Goal: Information Seeking & Learning: Learn about a topic

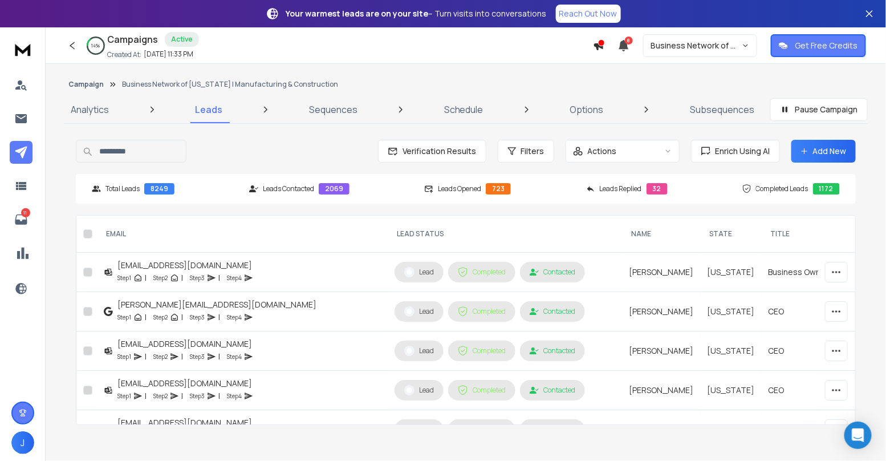
scroll to position [531, 422]
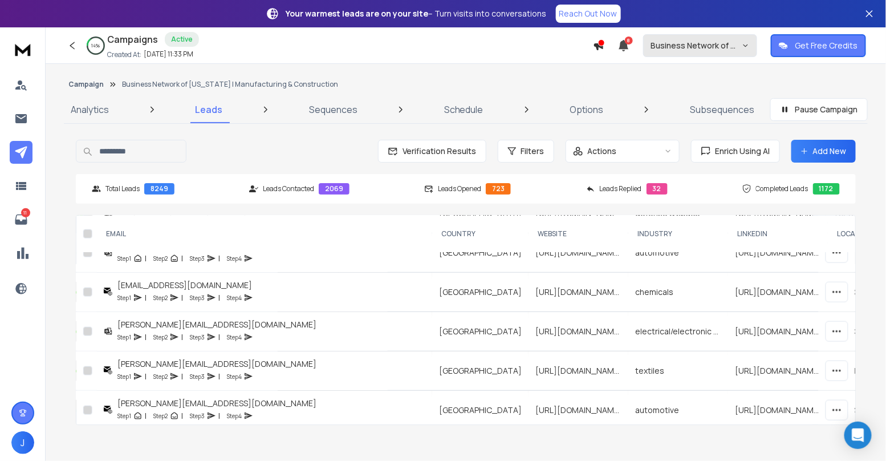
click at [676, 52] on button "Business Network of Ohio" at bounding box center [700, 45] width 114 height 23
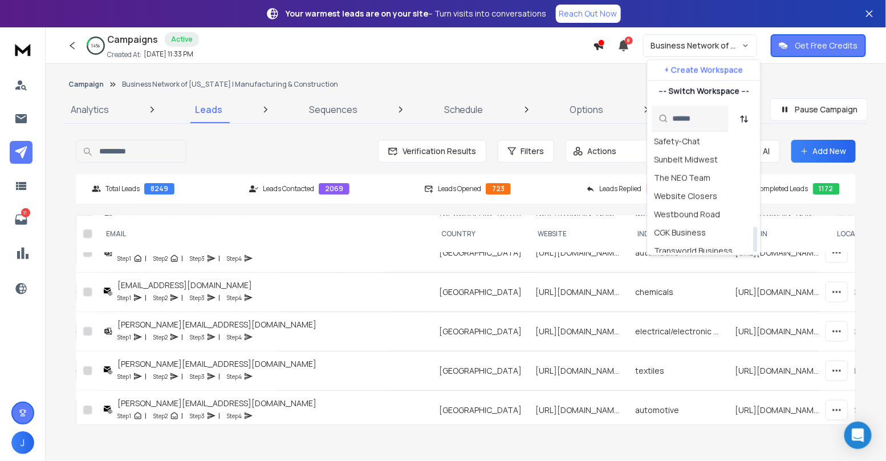
scroll to position [401, 0]
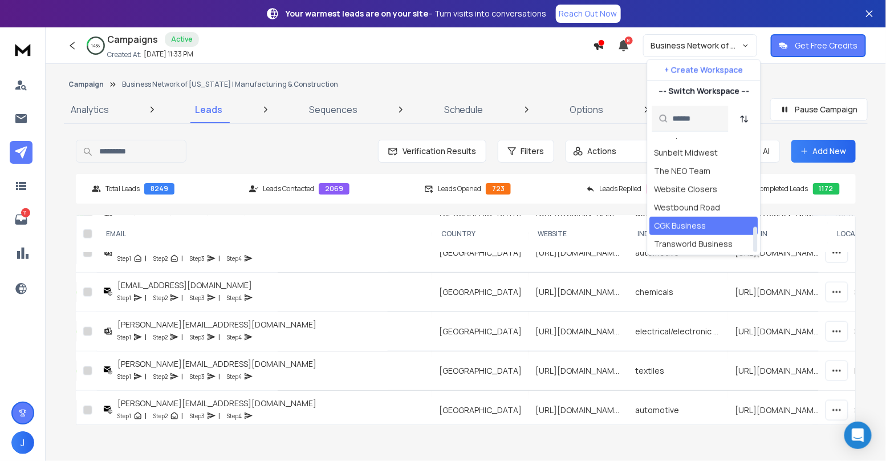
click at [688, 220] on div "CGK Business" at bounding box center [681, 225] width 52 height 11
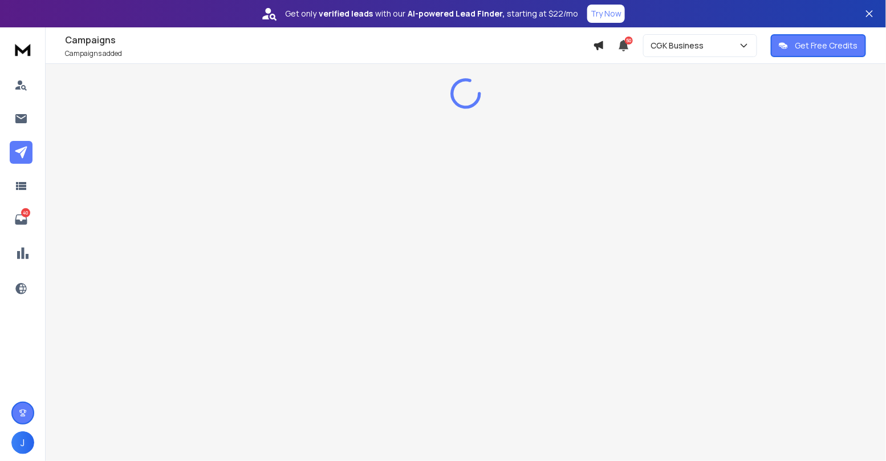
click at [466, 59] on div "Campaigns Campaigns added 50 CGK Business Get Free Credits" at bounding box center [443, 45] width 886 height 36
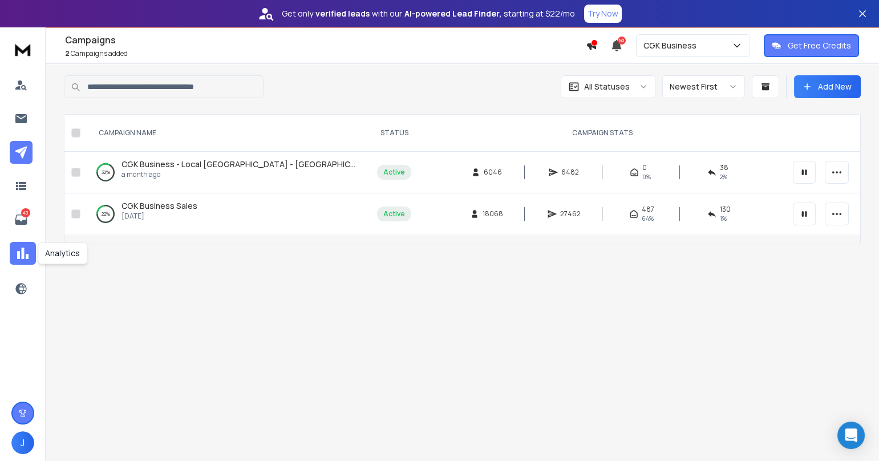
click at [25, 259] on icon at bounding box center [22, 253] width 17 height 17
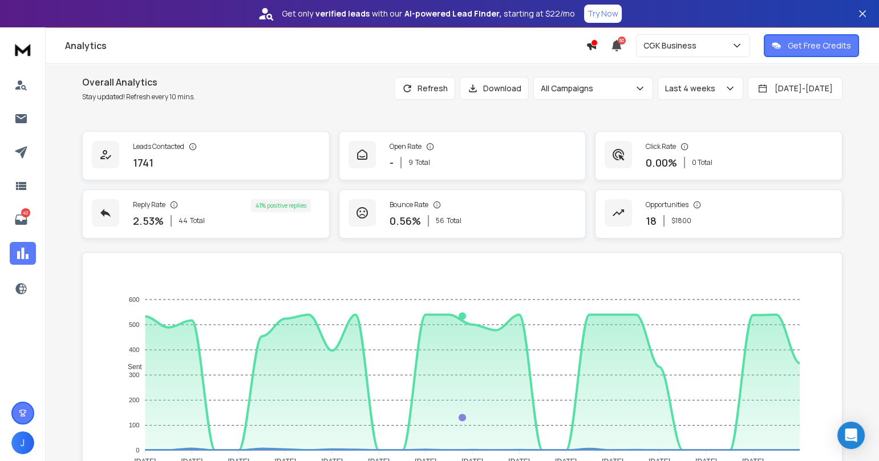
click at [665, 108] on div "Overall Analytics Stay updated! Refresh every 10 mins. Refresh Download All Cam…" at bounding box center [462, 390] width 760 height 631
click at [665, 87] on p "Last 4 weeks" at bounding box center [692, 88] width 55 height 11
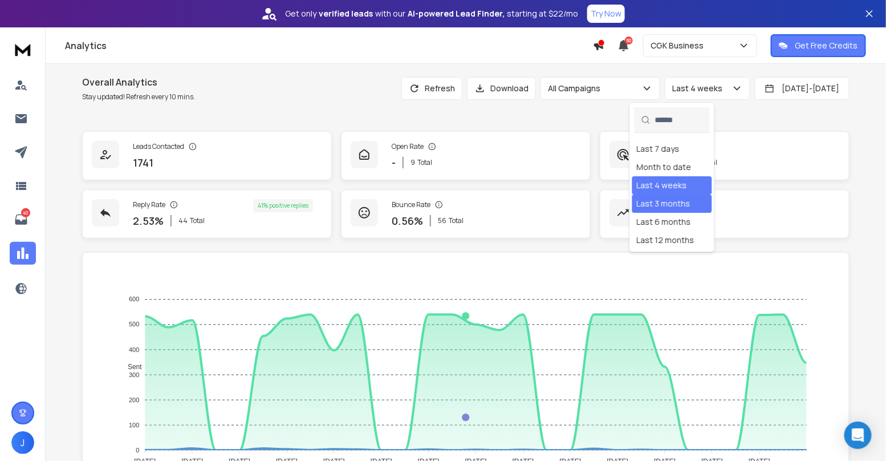
click at [673, 202] on div "Last 3 months" at bounding box center [664, 203] width 54 height 11
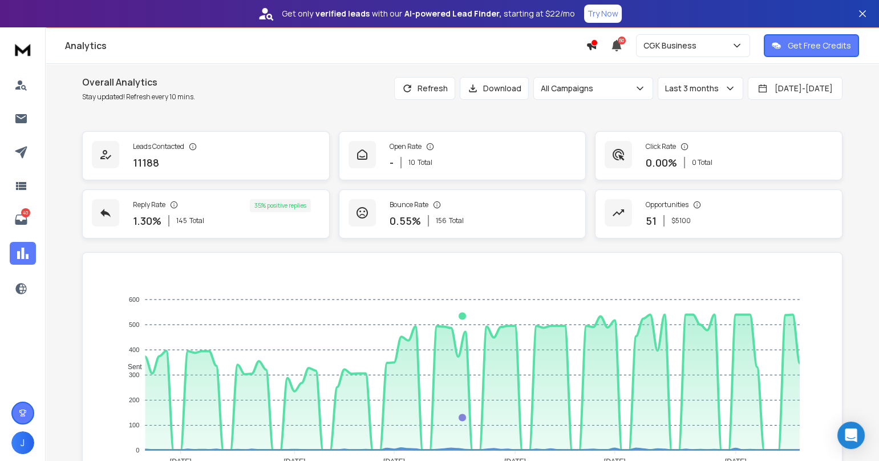
click at [301, 107] on div "Overall Analytics Stay updated! Refresh every 10 mins. Refresh Download All Cam…" at bounding box center [462, 91] width 760 height 33
click at [287, 106] on div "Overall Analytics Stay updated! Refresh every 10 mins. Refresh Download All Cam…" at bounding box center [462, 91] width 760 height 33
click at [286, 109] on div "Overall Analytics Stay updated! Refresh every 10 mins. Refresh Download All Cam…" at bounding box center [462, 390] width 760 height 631
click at [280, 106] on div "Overall Analytics Stay updated! Refresh every 10 mins. Refresh Download All Cam…" at bounding box center [462, 91] width 760 height 33
click at [652, 247] on div "Leads Contacted 11188 Open Rate - 10 Total Click Rate 0.00 % 0 Total Reply Rate…" at bounding box center [462, 318] width 760 height 375
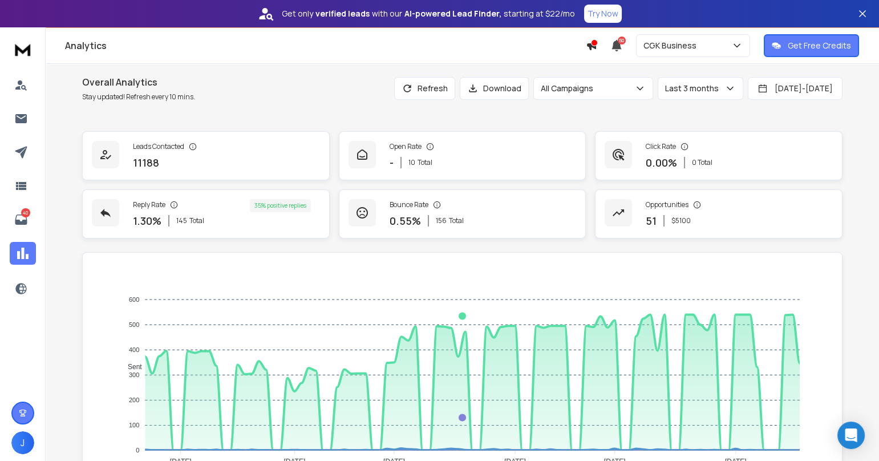
click at [249, 99] on div "Overall Analytics Stay updated! Refresh every 10 mins. Refresh Download All Cam…" at bounding box center [462, 88] width 760 height 26
click at [25, 218] on icon at bounding box center [21, 220] width 14 height 14
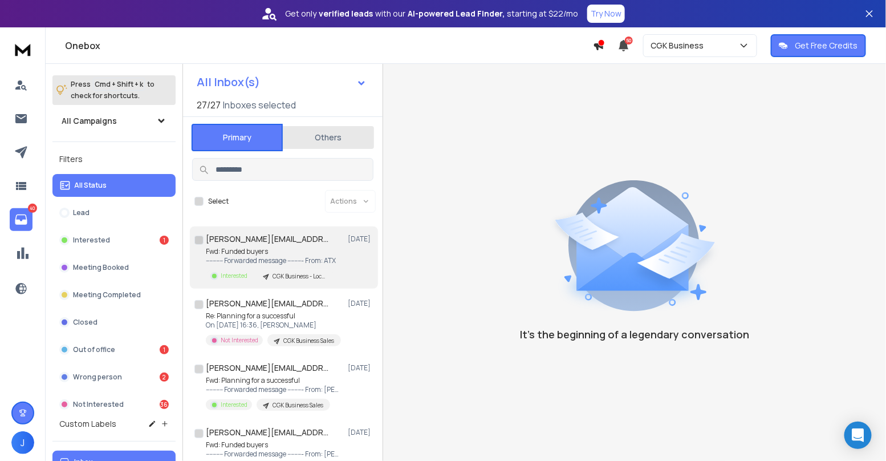
click at [294, 249] on p "Fwd: Funded buyers" at bounding box center [271, 251] width 130 height 9
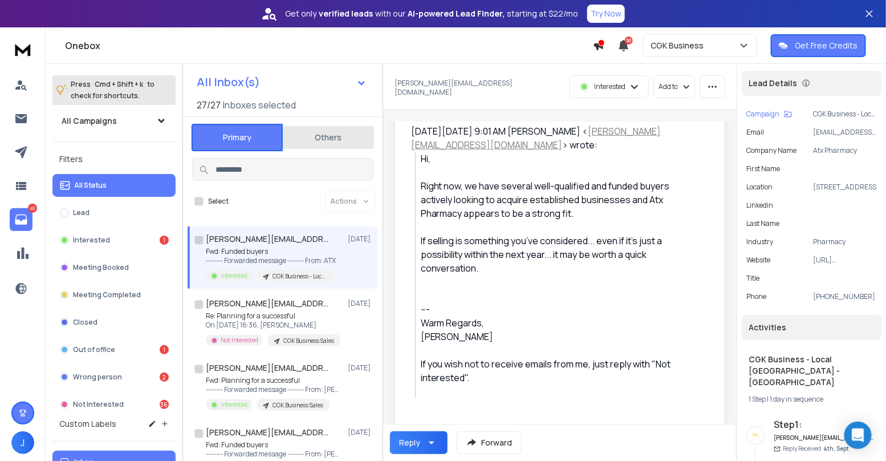
scroll to position [395, 0]
drag, startPoint x: 476, startPoint y: 365, endPoint x: 422, endPoint y: 147, distance: 225.0
click at [422, 152] on div "Hi, Right now, we have several well-qualified and funded buyers actively lookin…" at bounding box center [560, 268] width 279 height 233
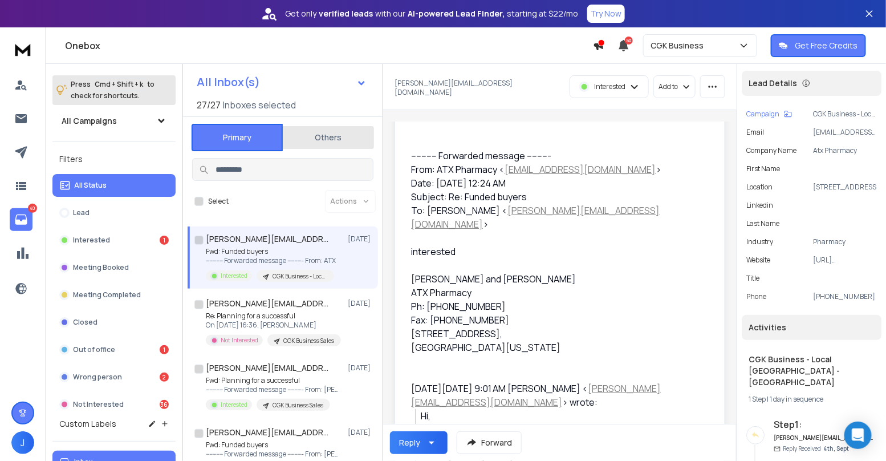
scroll to position [136, 0]
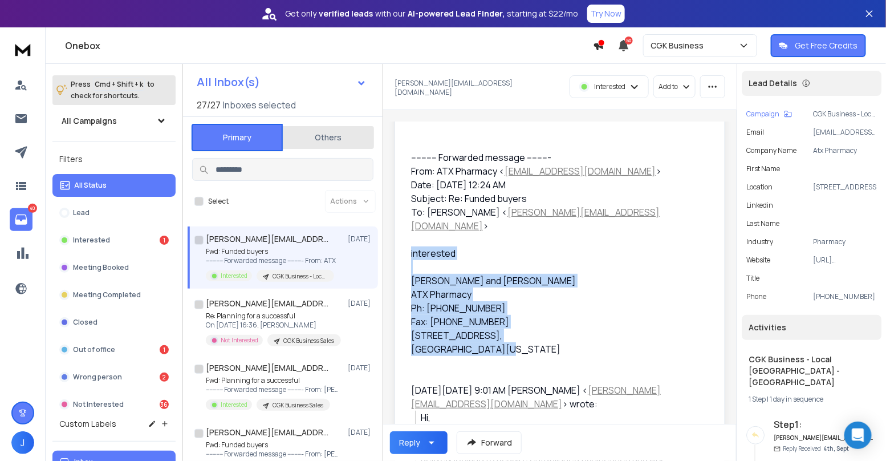
drag, startPoint x: 513, startPoint y: 338, endPoint x: 407, endPoint y: 237, distance: 145.6
click at [407, 237] on div "Fwd: Funded buyers [DATE] : 12:18 am Reply Forward from: [PERSON_NAME] <[PERSON…" at bounding box center [560, 368] width 331 height 711
click at [449, 246] on div "interested [PERSON_NAME] and [PERSON_NAME] ATX Pharmacy Ph: [PHONE_NUMBER] Fax:…" at bounding box center [555, 300] width 288 height 109
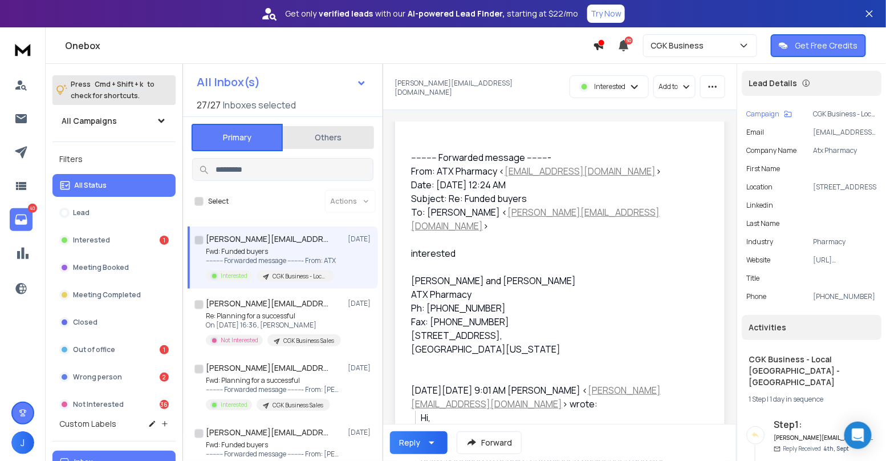
drag, startPoint x: 464, startPoint y: 241, endPoint x: 406, endPoint y: 241, distance: 57.6
click at [406, 241] on div "Fwd: Funded buyers [DATE] : 12:18 am Reply Forward from: [PERSON_NAME] <[PERSON…" at bounding box center [560, 368] width 331 height 711
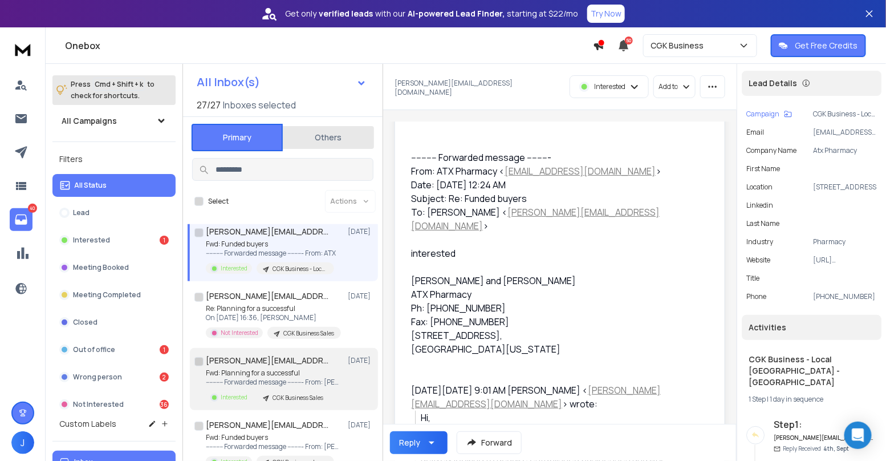
scroll to position [57, 0]
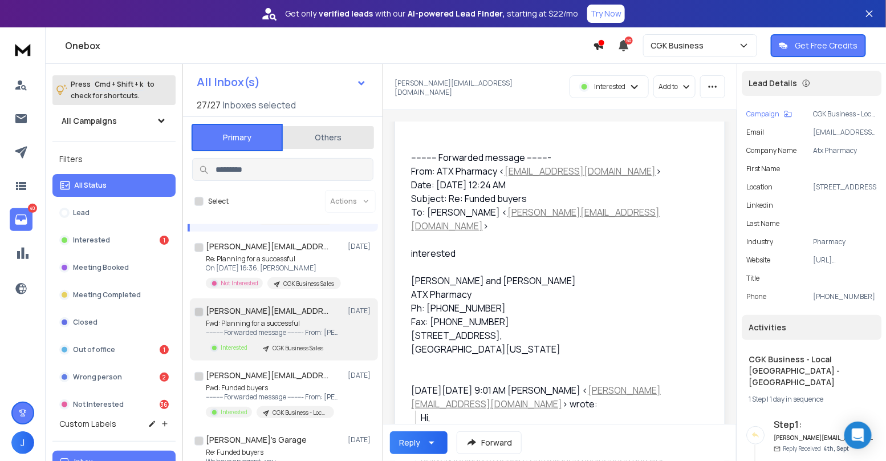
click at [272, 326] on p "Fwd: Planning for a successful" at bounding box center [274, 323] width 137 height 9
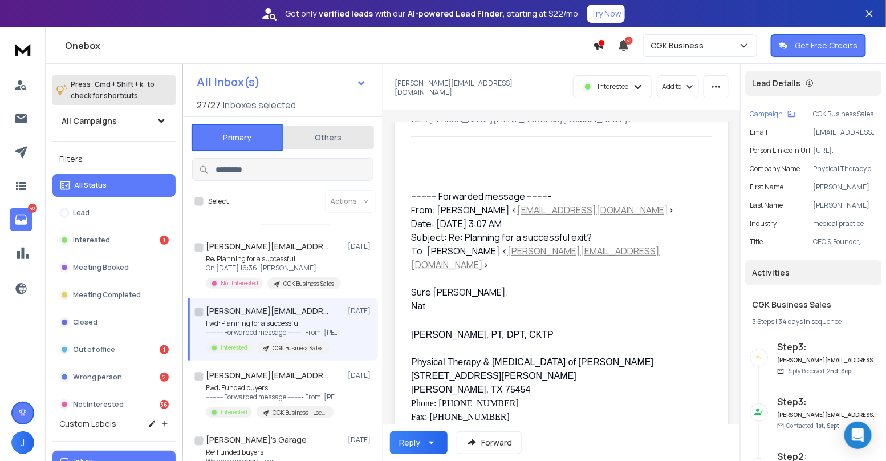
scroll to position [134, 0]
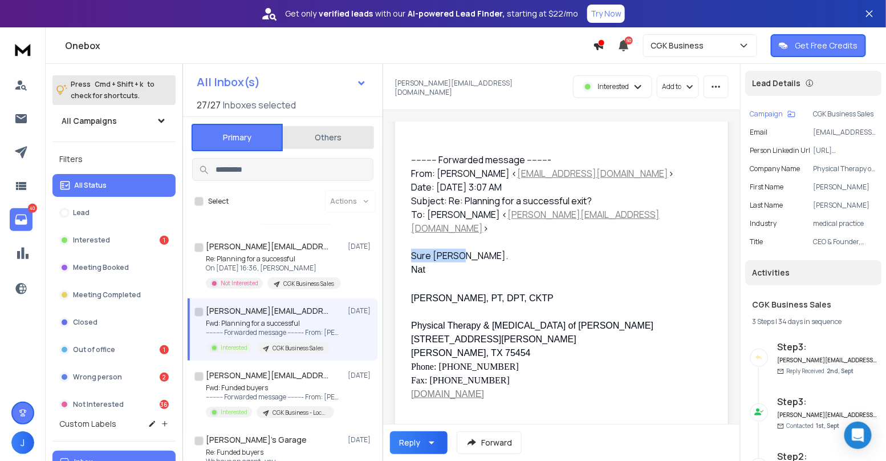
drag, startPoint x: 462, startPoint y: 241, endPoint x: 396, endPoint y: 244, distance: 66.2
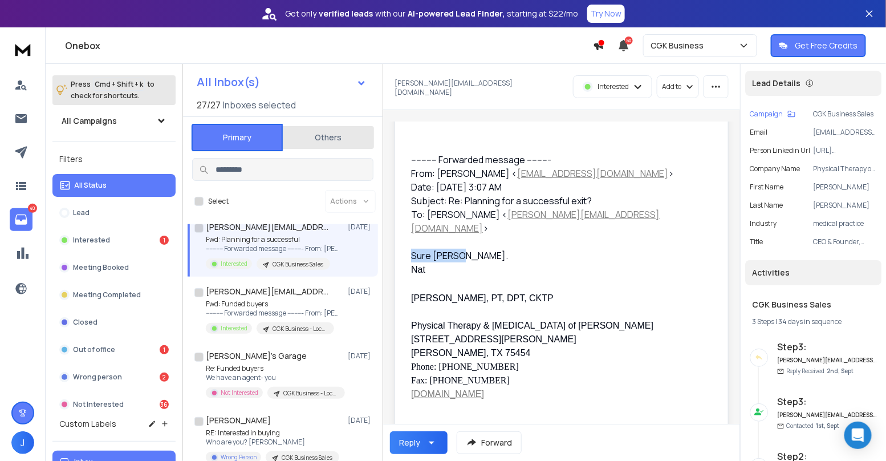
scroll to position [161, 0]
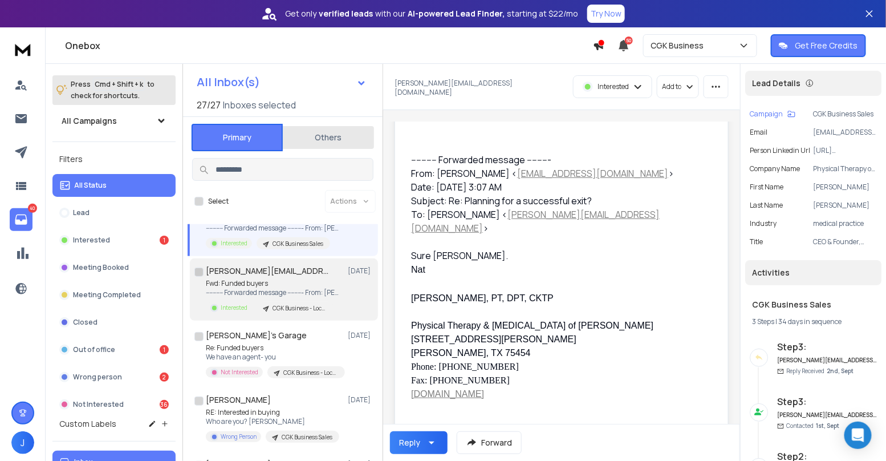
click at [264, 282] on p "Fwd: Funded buyers" at bounding box center [274, 283] width 137 height 9
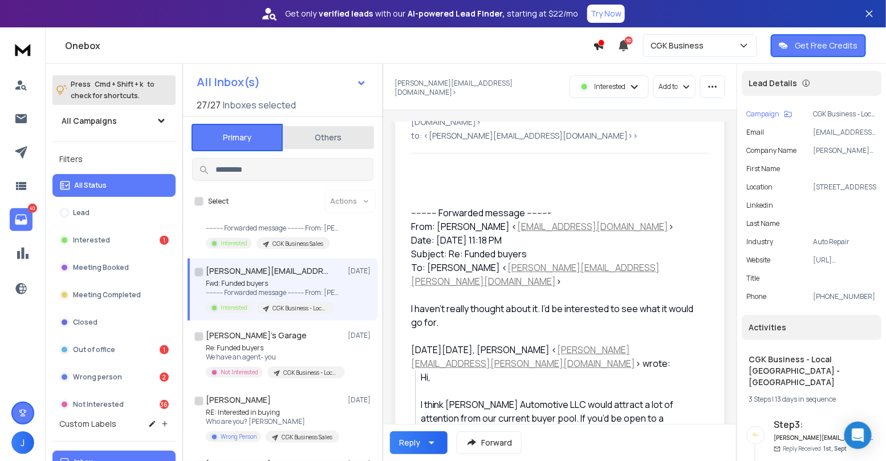
scroll to position [144, 0]
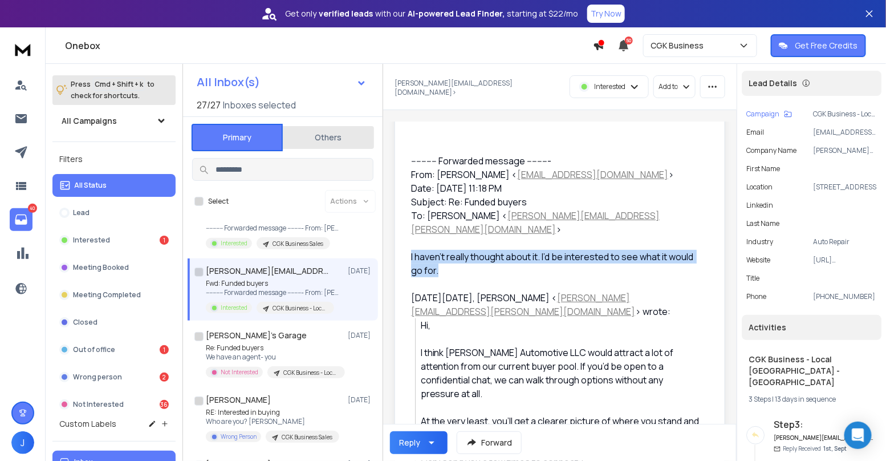
drag, startPoint x: 448, startPoint y: 248, endPoint x: 409, endPoint y: 229, distance: 42.8
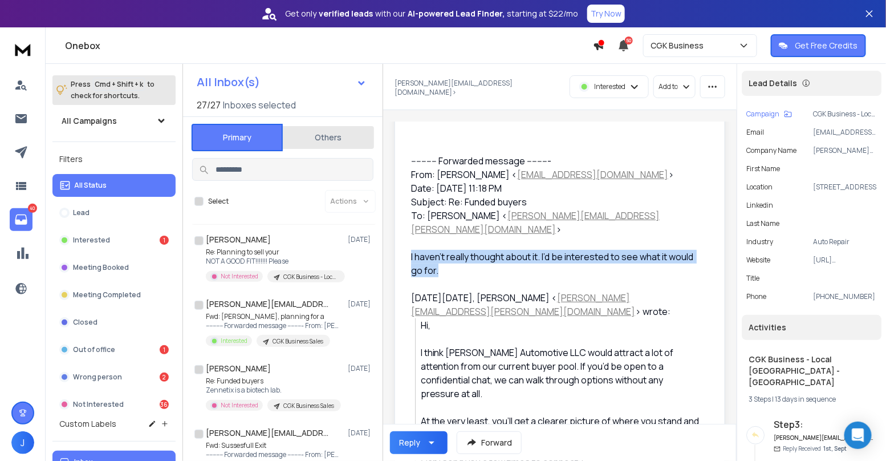
scroll to position [454, 0]
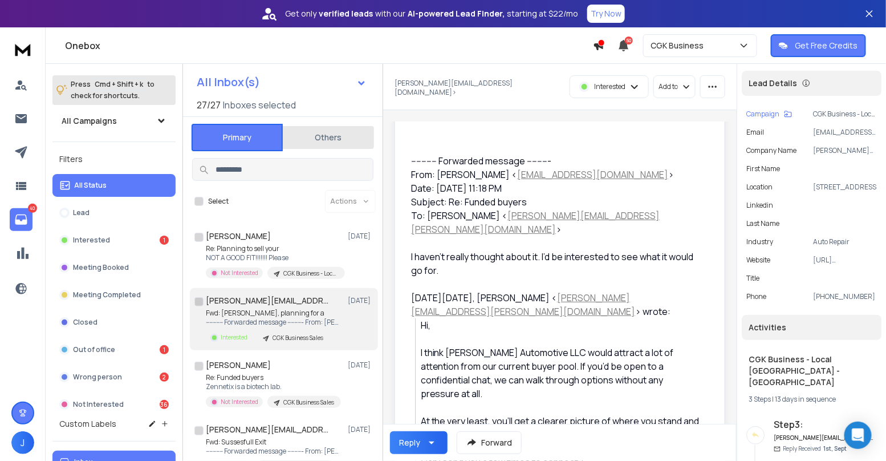
click at [276, 311] on p "Fwd: [PERSON_NAME], planning for a" at bounding box center [274, 312] width 137 height 9
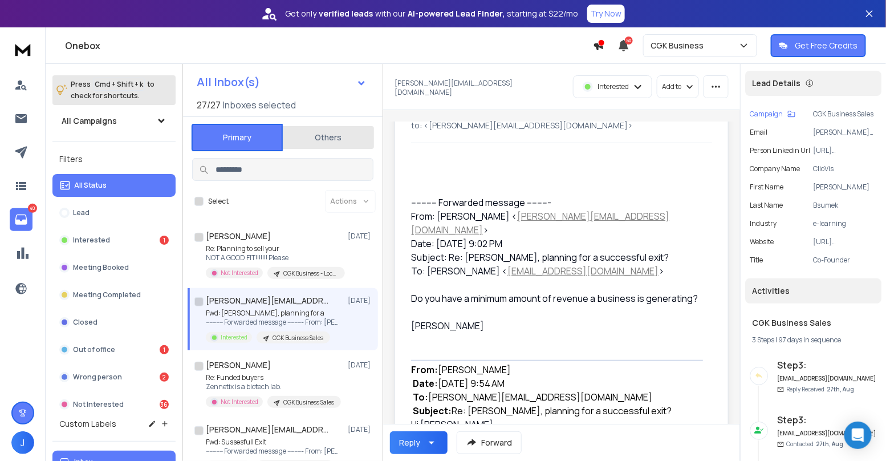
scroll to position [108, 0]
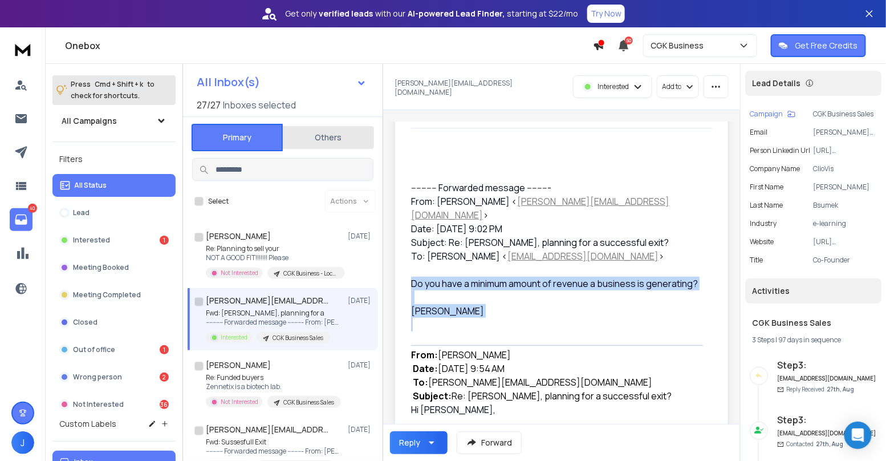
drag, startPoint x: 445, startPoint y: 305, endPoint x: 406, endPoint y: 271, distance: 52.1
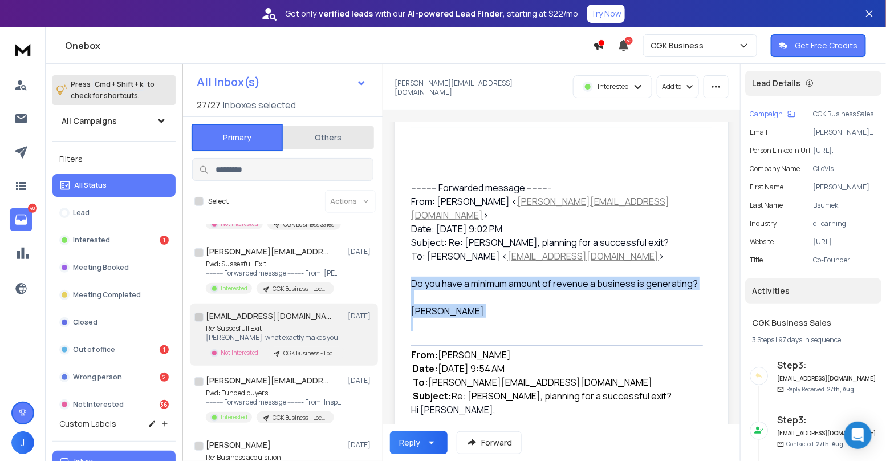
scroll to position [636, 0]
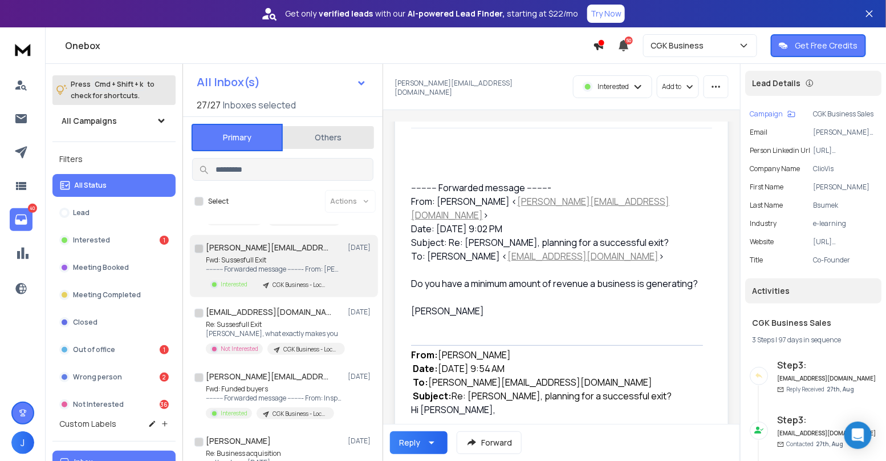
click at [292, 271] on p "---------- Forwarded message --------- From: [PERSON_NAME]" at bounding box center [274, 269] width 137 height 9
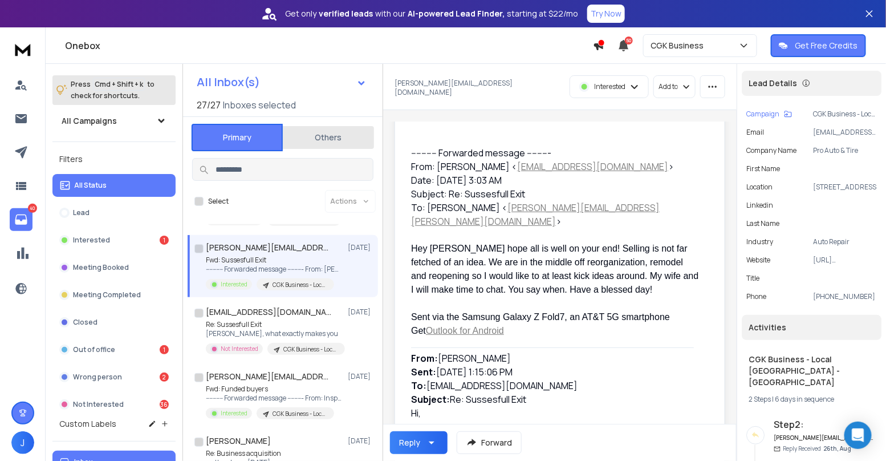
scroll to position [162, 0]
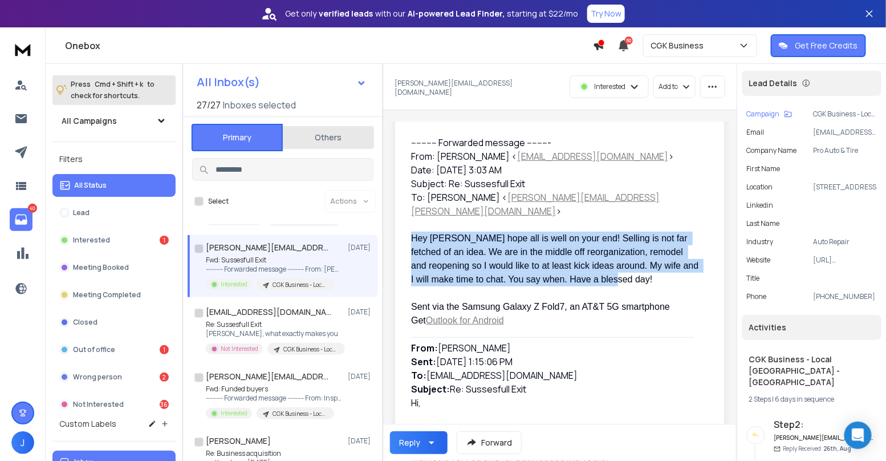
drag, startPoint x: 621, startPoint y: 260, endPoint x: 413, endPoint y: 216, distance: 212.8
click at [413, 231] on div "Hey [PERSON_NAME] hope all is well on your end! Selling is not far fetched of a…" at bounding box center [555, 258] width 288 height 55
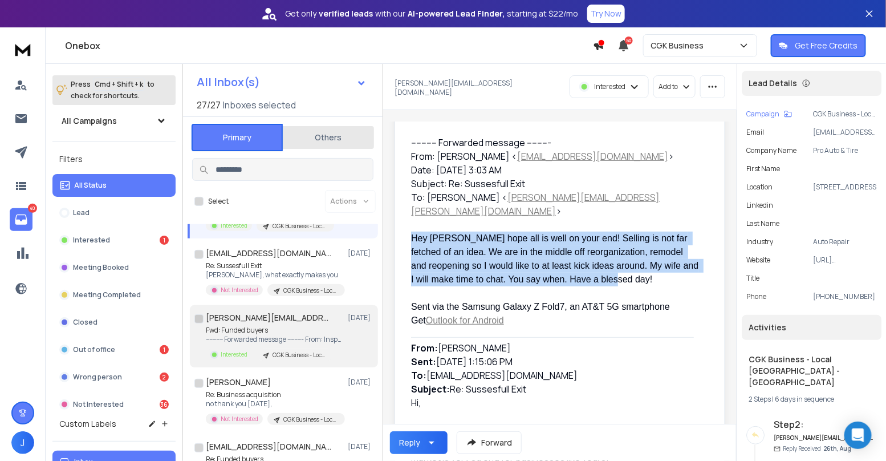
scroll to position [711, 0]
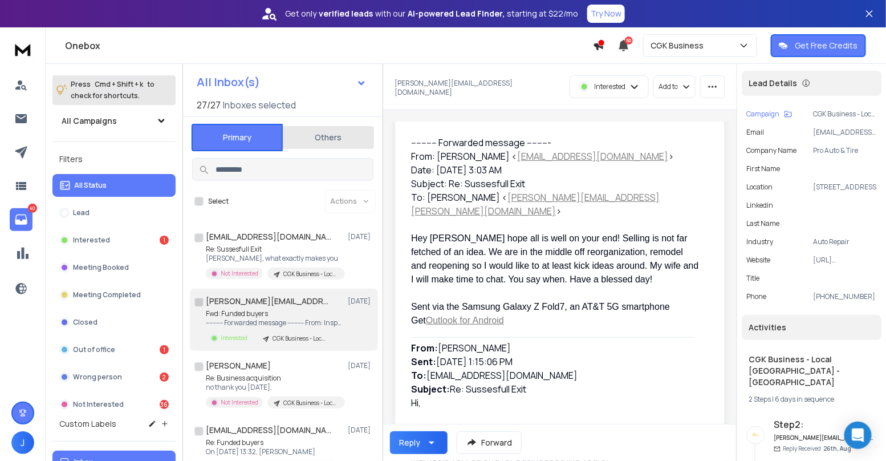
click at [289, 320] on p "---------- Forwarded message --------- From: Inspections" at bounding box center [274, 322] width 137 height 9
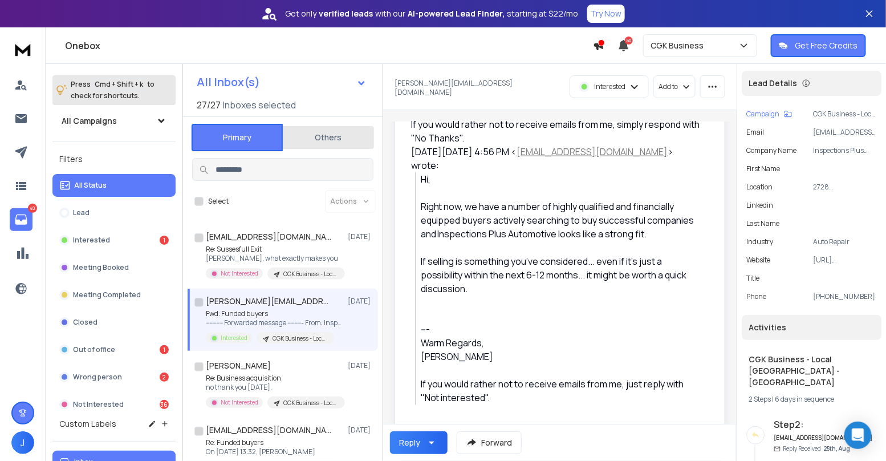
scroll to position [627, 0]
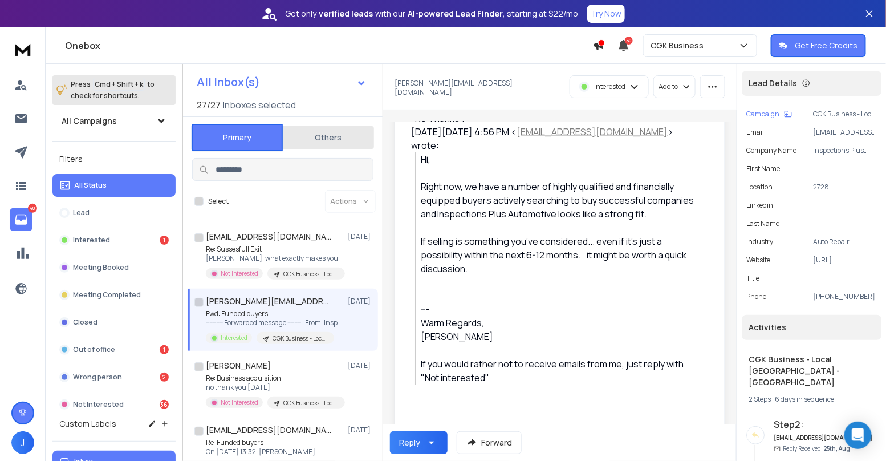
drag, startPoint x: 503, startPoint y: 378, endPoint x: 420, endPoint y: 162, distance: 230.8
click at [421, 162] on div "Hi, Right now, we have a number of highly qualified and financially equipped bu…" at bounding box center [560, 268] width 279 height 233
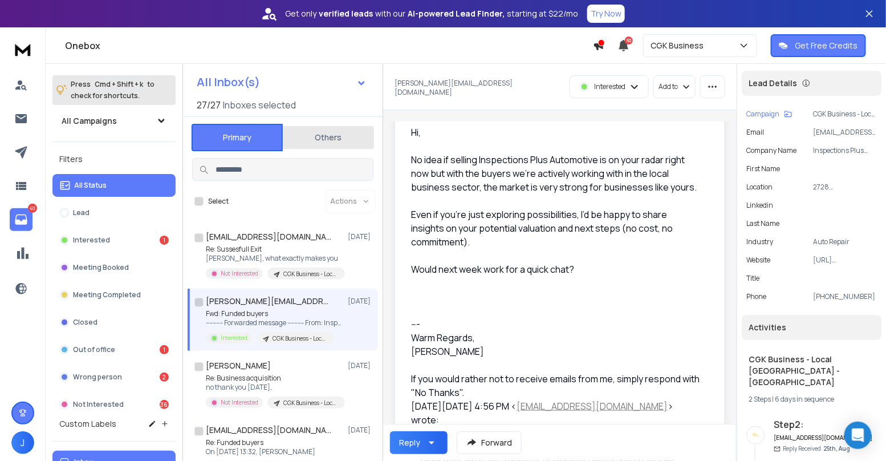
scroll to position [352, 0]
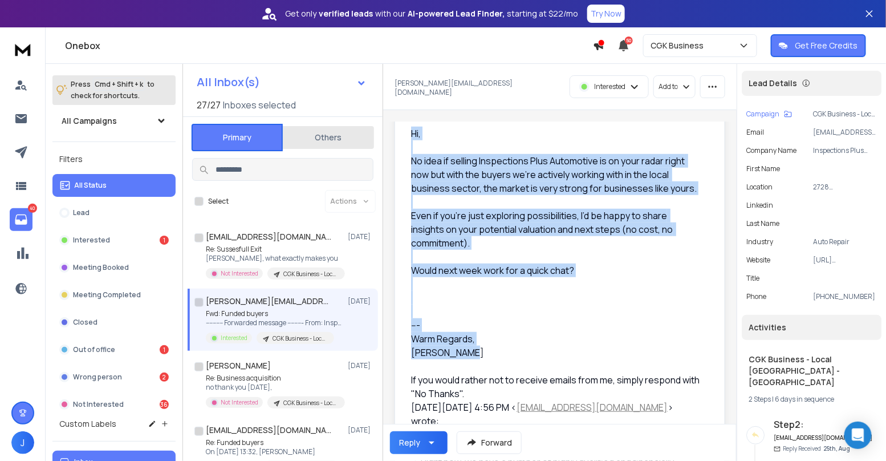
drag, startPoint x: 460, startPoint y: 356, endPoint x: 408, endPoint y: 133, distance: 229.0
click at [408, 133] on div "Fwd: Funded buyers [DATE] : 01:24 am Reply Forward from: [PERSON_NAME] <[EMAIL_…" at bounding box center [560, 255] width 331 height 916
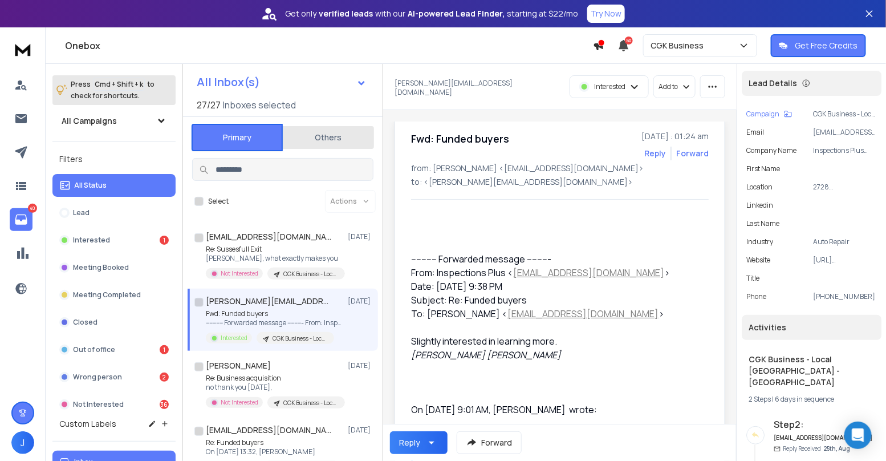
scroll to position [18, 0]
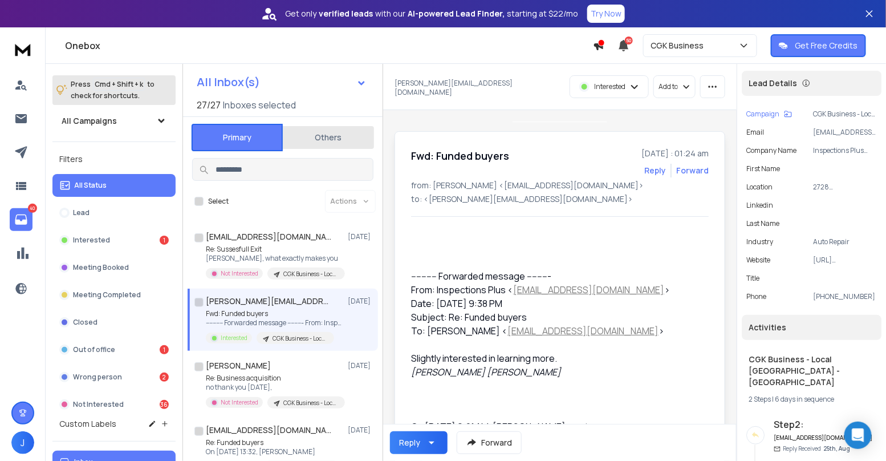
drag, startPoint x: 571, startPoint y: 360, endPoint x: 404, endPoint y: 355, distance: 167.1
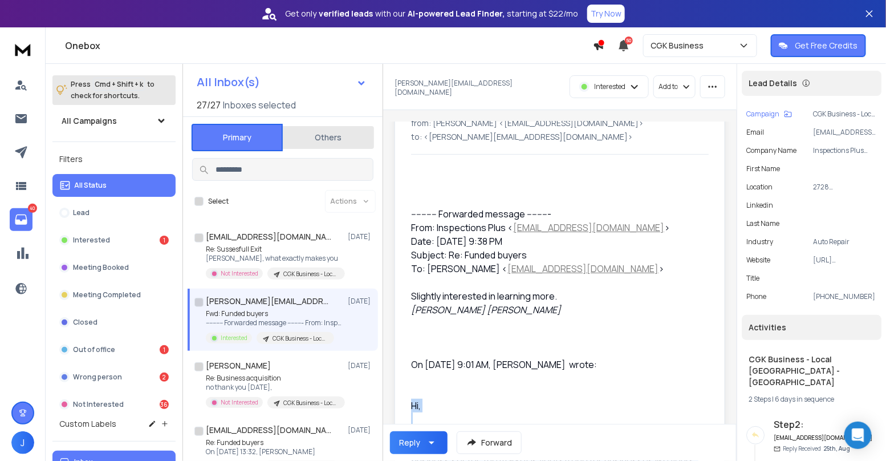
scroll to position [232, 0]
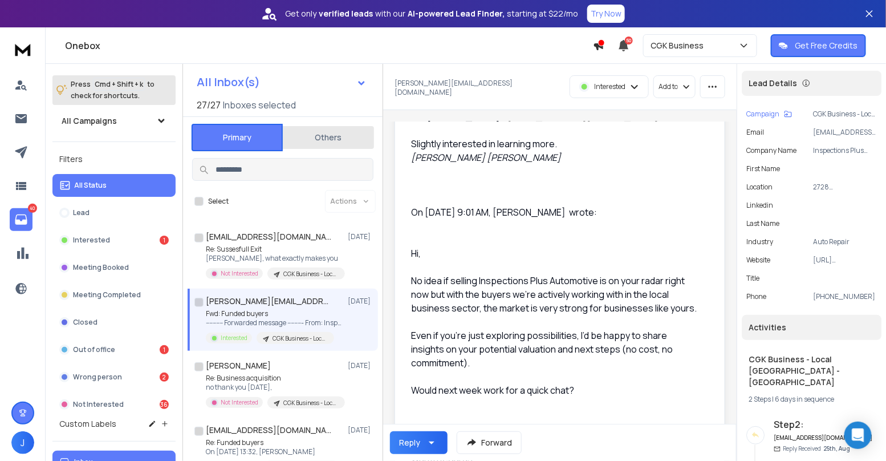
click at [420, 254] on div "Hi," at bounding box center [555, 253] width 288 height 14
click at [192, 46] on h1 "Onebox" at bounding box center [329, 46] width 528 height 14
click at [20, 156] on icon at bounding box center [21, 152] width 14 height 14
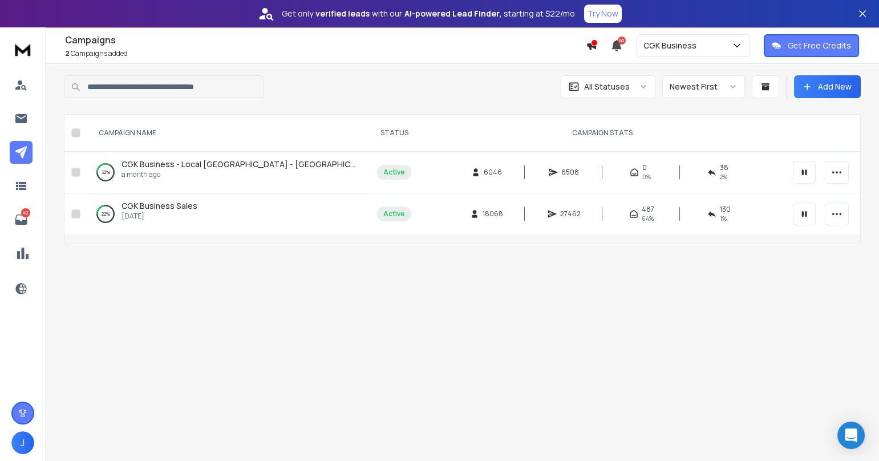
click at [361, 95] on div at bounding box center [263, 86] width 399 height 23
click at [184, 289] on div "Campaigns 2 Campaigns Added All Statuses Newest First Add New CAMPAIGN NAME STA…" at bounding box center [462, 305] width 796 height 461
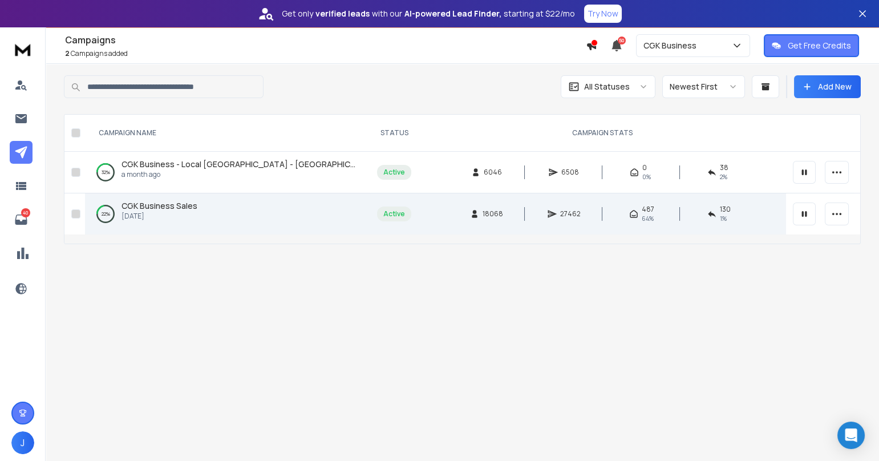
click at [185, 206] on span "CGK Business Sales" at bounding box center [159, 205] width 76 height 11
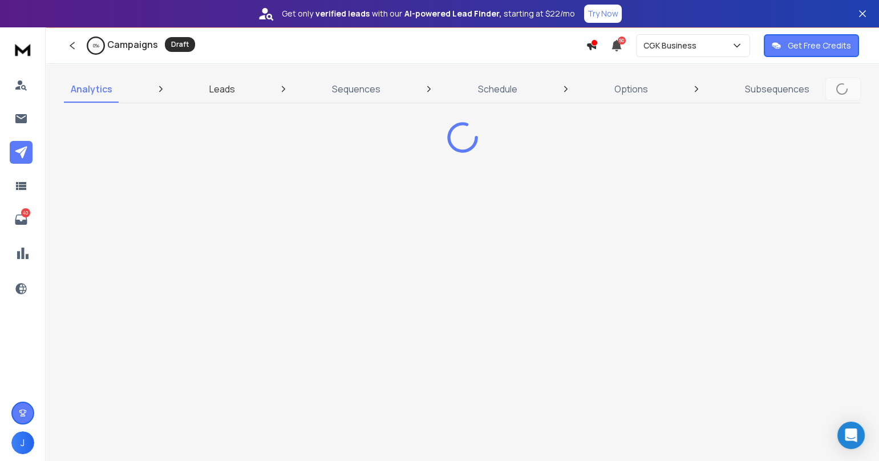
click at [214, 85] on p "Leads" at bounding box center [222, 89] width 26 height 14
click at [286, 63] on div "0 % Campaigns Draft 50 CGK Business Get Free Credits" at bounding box center [443, 45] width 886 height 36
click at [294, 64] on div "Analytics Leads Sequences Schedule Options Subsequences" at bounding box center [466, 118] width 840 height 108
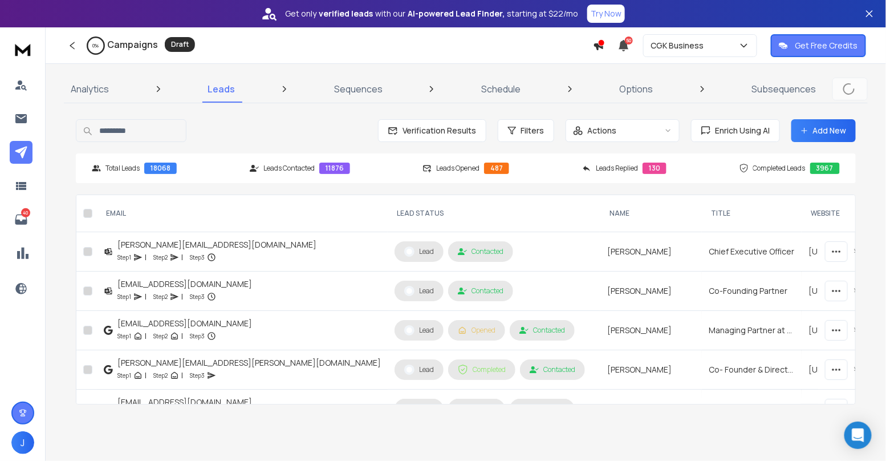
click at [294, 67] on div "Analytics Leads Sequences Schedule Options Subsequences Verification Results Fi…" at bounding box center [466, 236] width 840 height 345
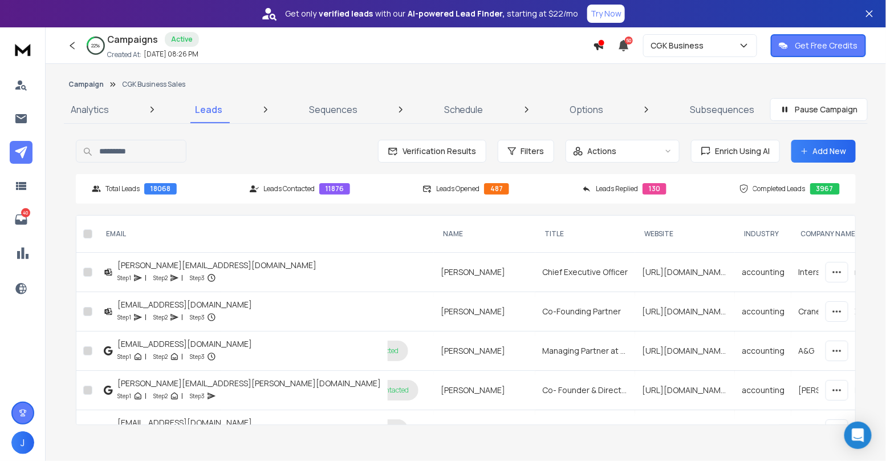
scroll to position [0, 168]
drag, startPoint x: 369, startPoint y: 237, endPoint x: 316, endPoint y: 232, distance: 53.3
click at [316, 232] on tr "EMAIL LEAD STATUS NAME Title Website Industry Company Name Person Linkedin Url" at bounding box center [466, 234] width 1117 height 37
drag, startPoint x: 461, startPoint y: 234, endPoint x: 401, endPoint y: 234, distance: 60.4
click at [400, 233] on tr "EMAIL LEAD STATUS NAME Title Website Industry Company Name Person Linkedin Url" at bounding box center [466, 234] width 1117 height 37
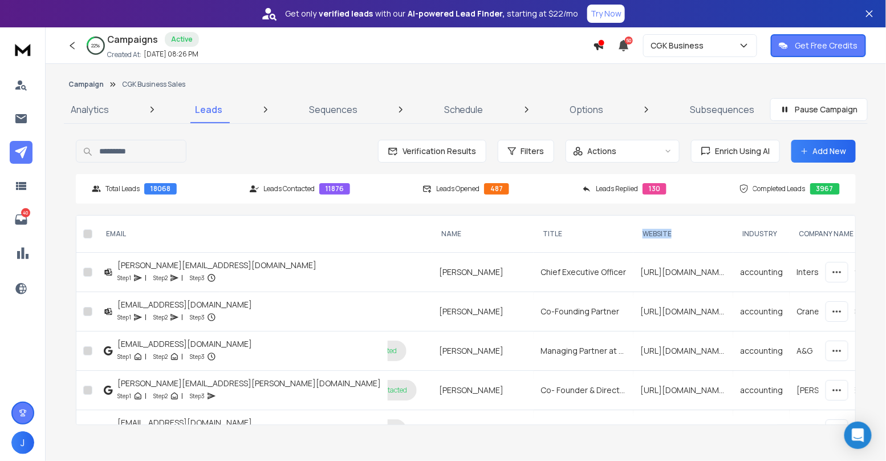
drag, startPoint x: 545, startPoint y: 235, endPoint x: 506, endPoint y: 235, distance: 38.8
click at [633, 235] on th "Website" at bounding box center [683, 234] width 100 height 37
drag, startPoint x: 660, startPoint y: 237, endPoint x: 622, endPoint y: 236, distance: 38.2
click at [622, 236] on tr "EMAIL LEAD STATUS NAME Title Website Industry Company Name Person Linkedin Url" at bounding box center [466, 234] width 1117 height 37
drag, startPoint x: 714, startPoint y: 231, endPoint x: 692, endPoint y: 233, distance: 22.3
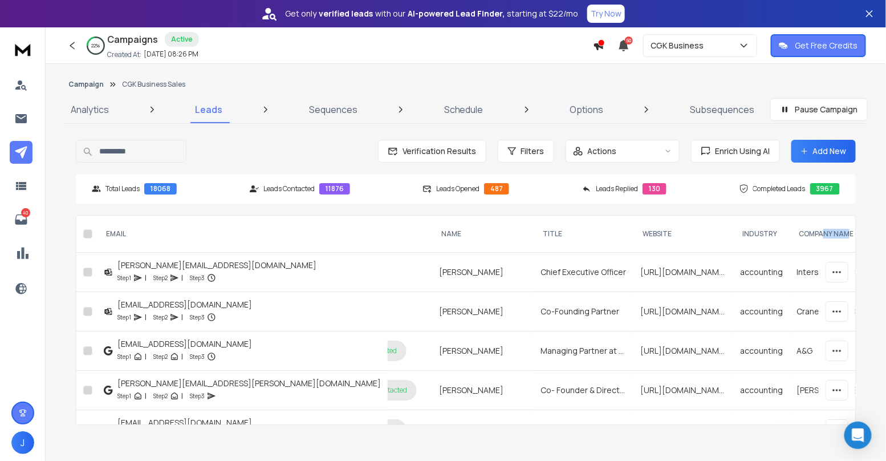
click at [790, 233] on th "Company Name" at bounding box center [840, 234] width 100 height 37
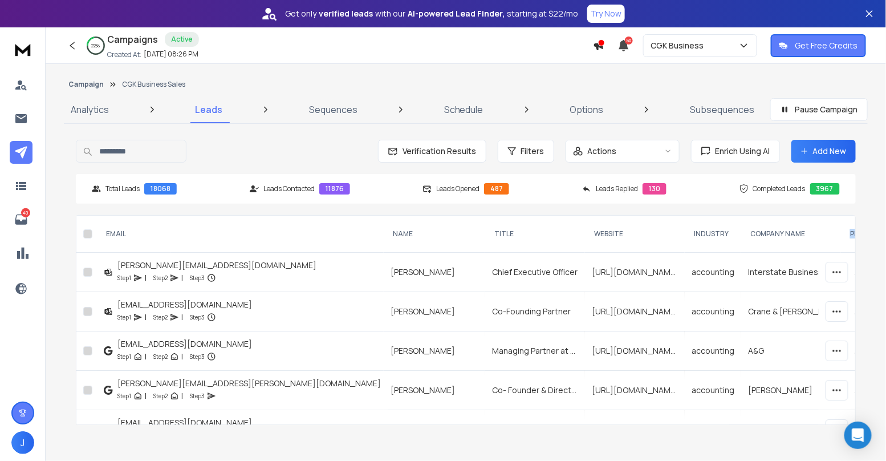
drag, startPoint x: 800, startPoint y: 231, endPoint x: 716, endPoint y: 231, distance: 83.8
click at [841, 231] on th "Person Linkedin Url" at bounding box center [891, 234] width 100 height 37
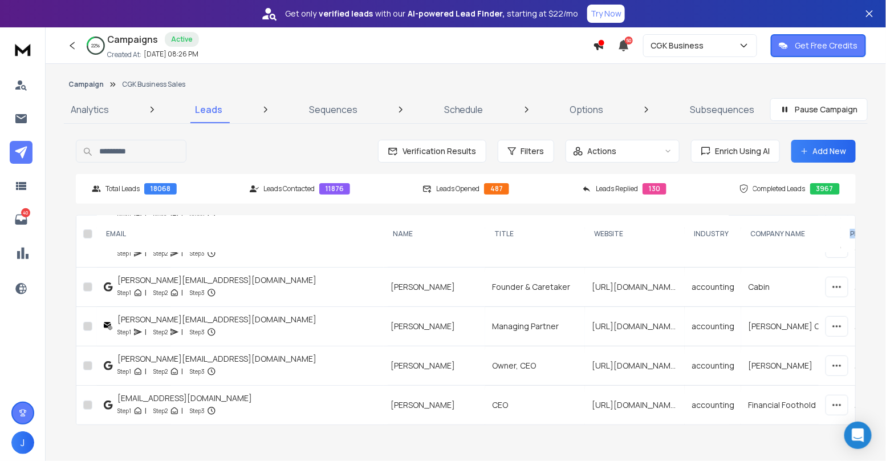
scroll to position [1808, 217]
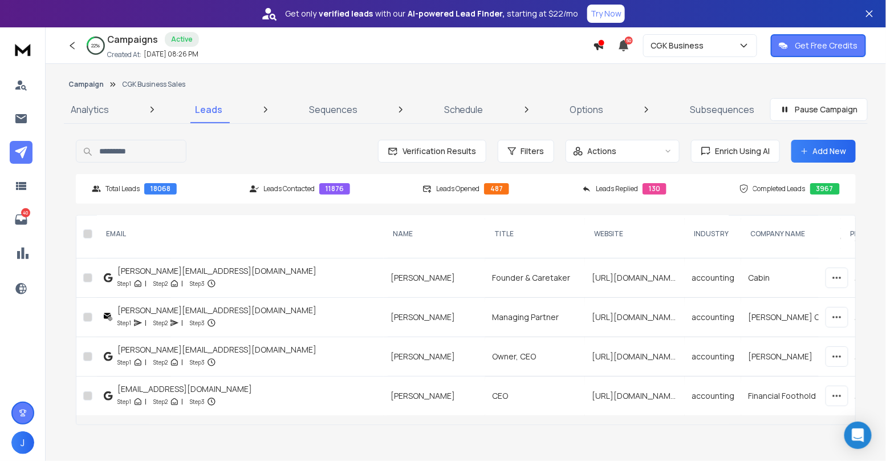
click at [685, 226] on th "Industry" at bounding box center [713, 234] width 56 height 37
click at [685, 234] on th "Industry" at bounding box center [713, 234] width 56 height 37
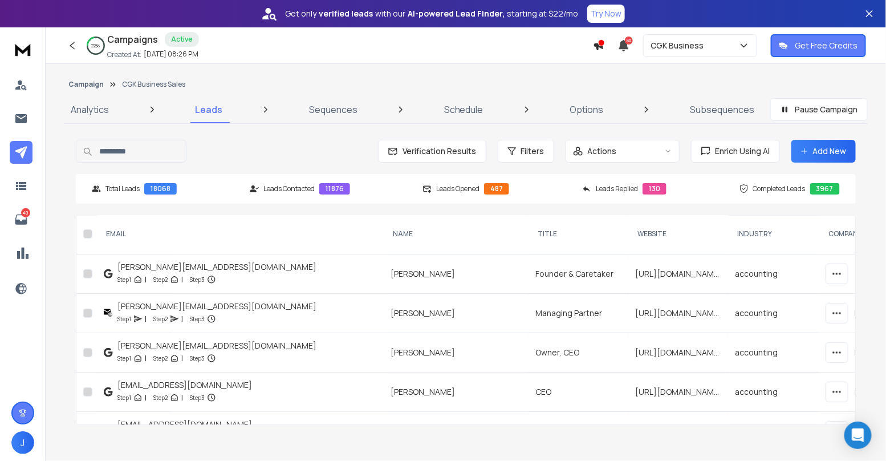
click at [728, 234] on th "Industry" at bounding box center [773, 234] width 91 height 37
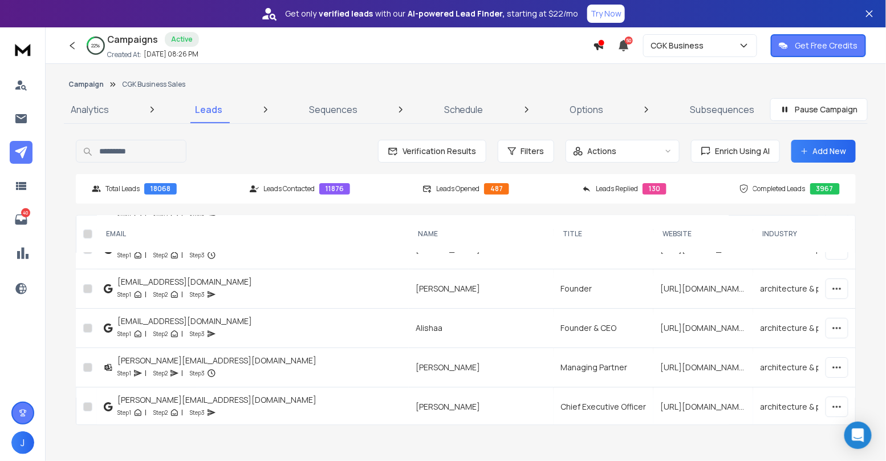
scroll to position [4834, 217]
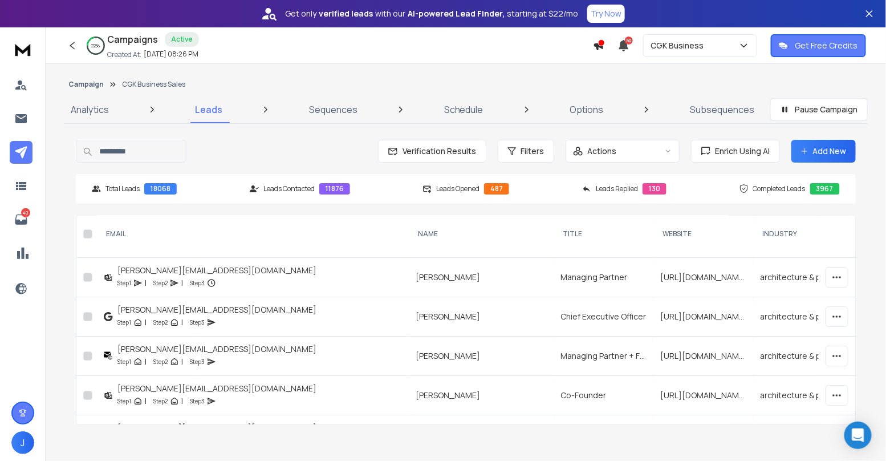
click at [452, 80] on div "Campaign CGK Business Sales" at bounding box center [465, 84] width 795 height 9
click at [446, 82] on div "Campaign CGK Business Sales" at bounding box center [465, 84] width 795 height 9
click at [338, 84] on div "Campaign CGK Business Sales" at bounding box center [465, 84] width 795 height 9
click at [341, 80] on div "Campaign CGK Business Sales" at bounding box center [465, 84] width 795 height 9
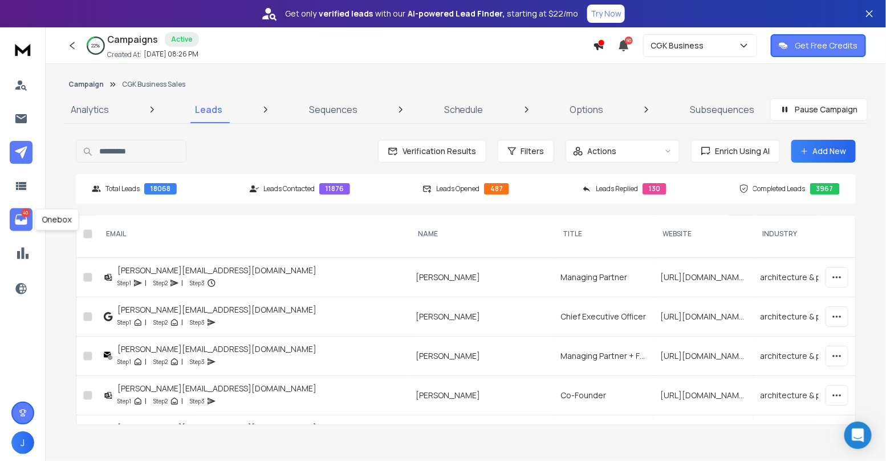
click at [26, 219] on icon at bounding box center [21, 220] width 14 height 14
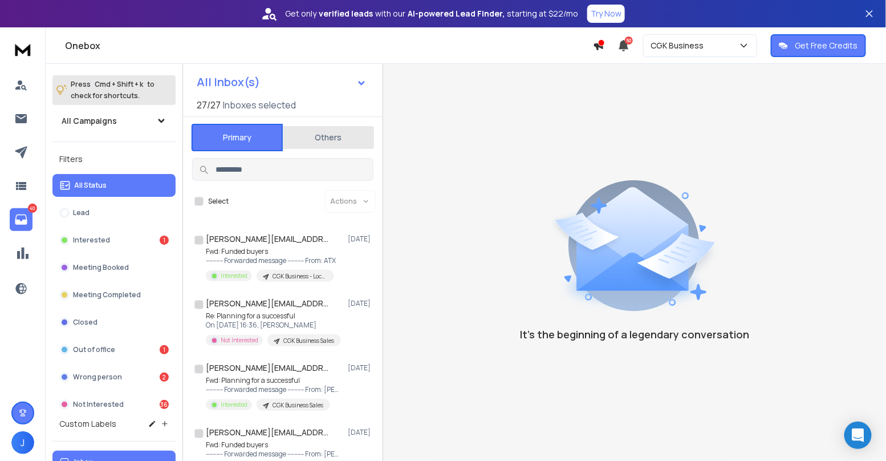
click at [286, 200] on div "Select Actions" at bounding box center [283, 198] width 200 height 27
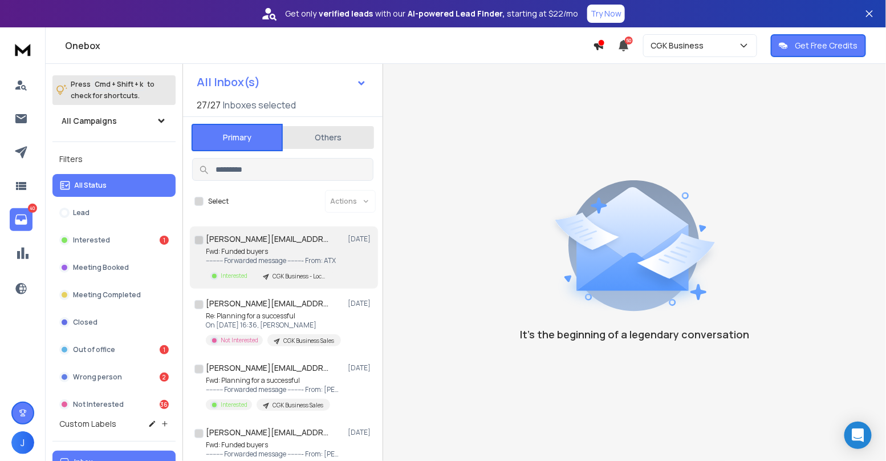
click at [271, 263] on p "---------- Forwarded message --------- From: ATX" at bounding box center [271, 260] width 130 height 9
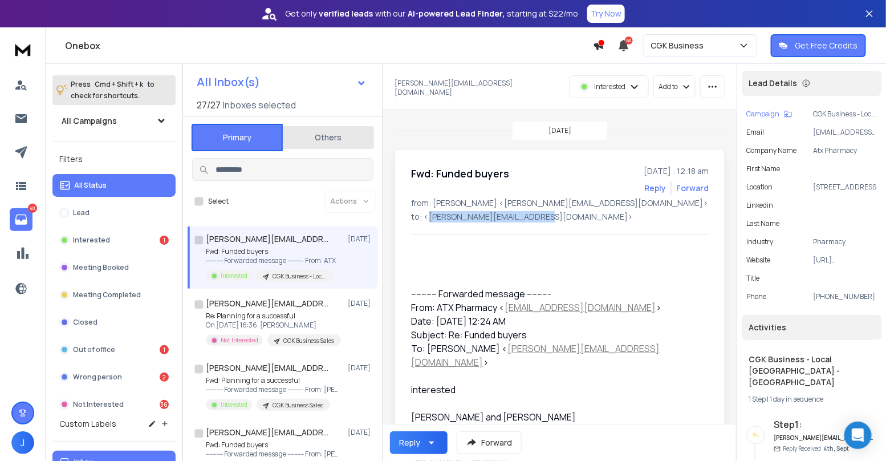
drag, startPoint x: 536, startPoint y: 217, endPoint x: 426, endPoint y: 221, distance: 109.5
click at [426, 221] on p "to: <[PERSON_NAME][EMAIL_ADDRESS][DOMAIN_NAME]>" at bounding box center [560, 216] width 298 height 11
click at [570, 205] on p "from: [PERSON_NAME] <[PERSON_NAME][EMAIL_ADDRESS][DOMAIN_NAME]>" at bounding box center [560, 202] width 298 height 11
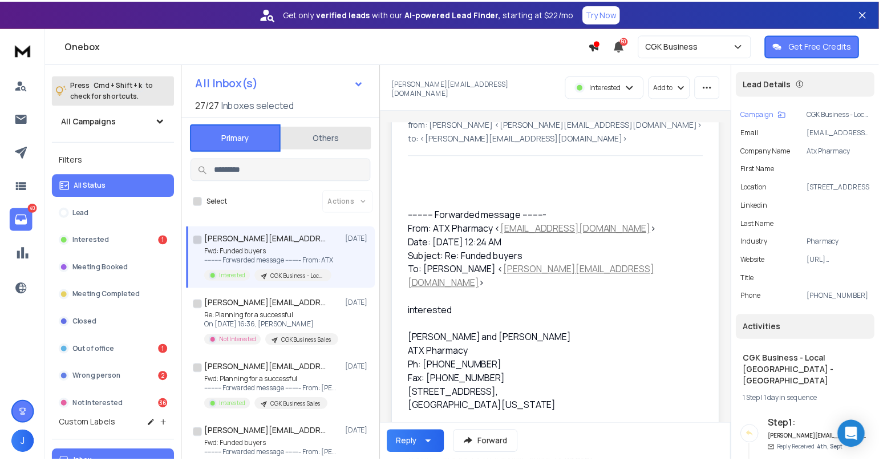
scroll to position [14, 0]
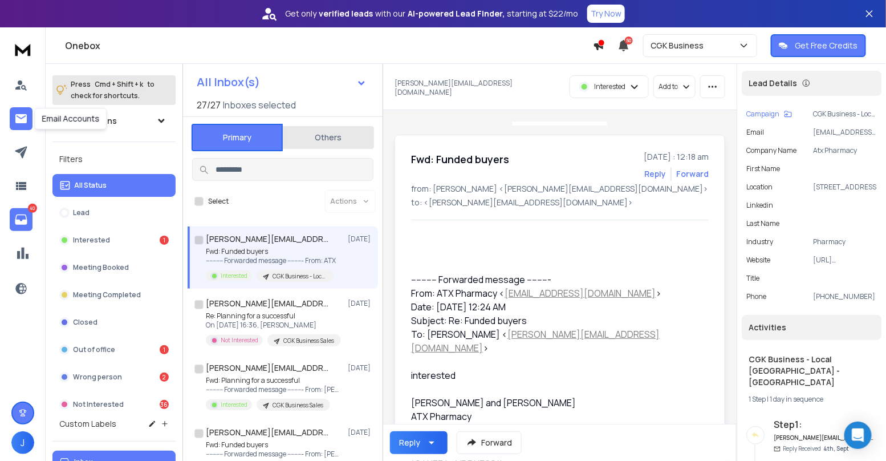
click at [23, 116] on icon at bounding box center [21, 119] width 14 height 14
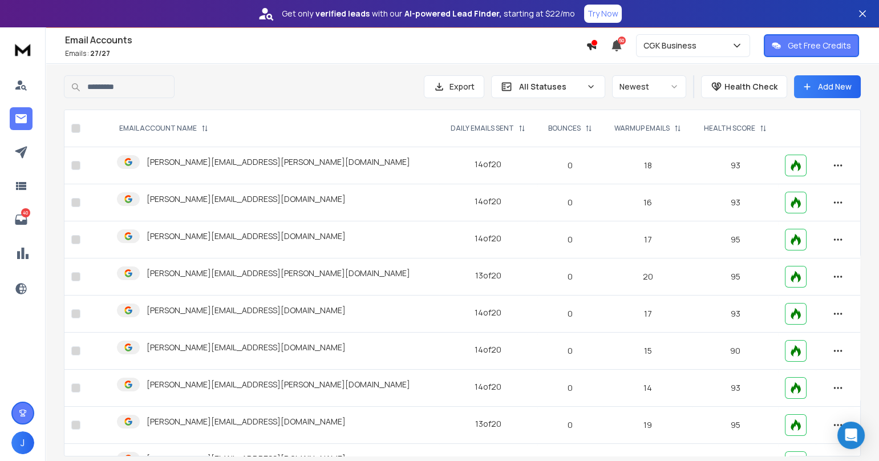
click at [279, 92] on div at bounding box center [240, 86] width 353 height 23
click at [25, 222] on icon at bounding box center [21, 219] width 12 height 10
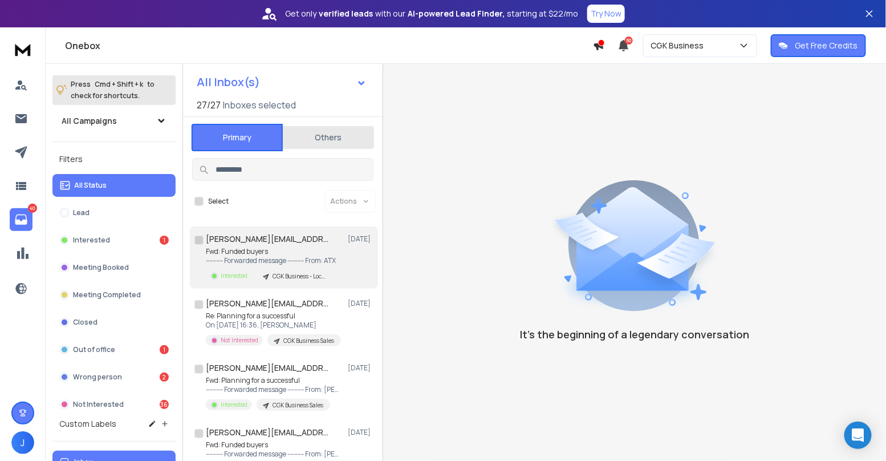
click at [278, 259] on p "---------- Forwarded message --------- From: ATX" at bounding box center [271, 260] width 130 height 9
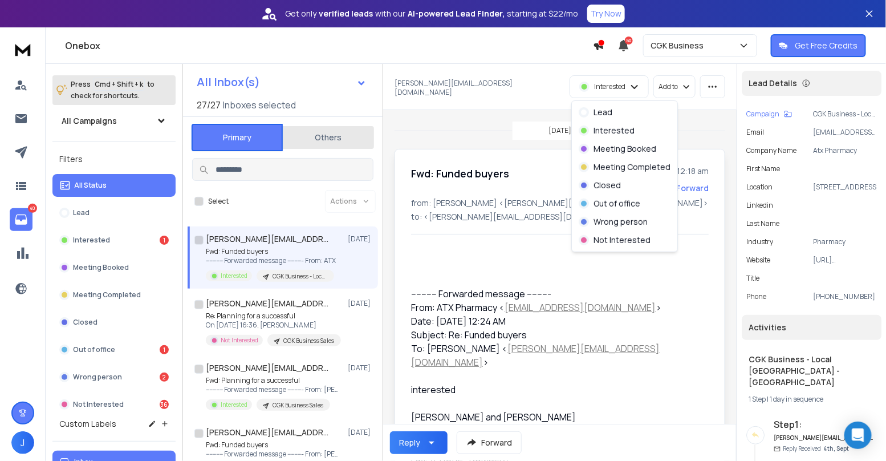
click at [620, 83] on p "Interested" at bounding box center [609, 86] width 31 height 9
click at [620, 86] on p "Interested" at bounding box center [609, 86] width 31 height 9
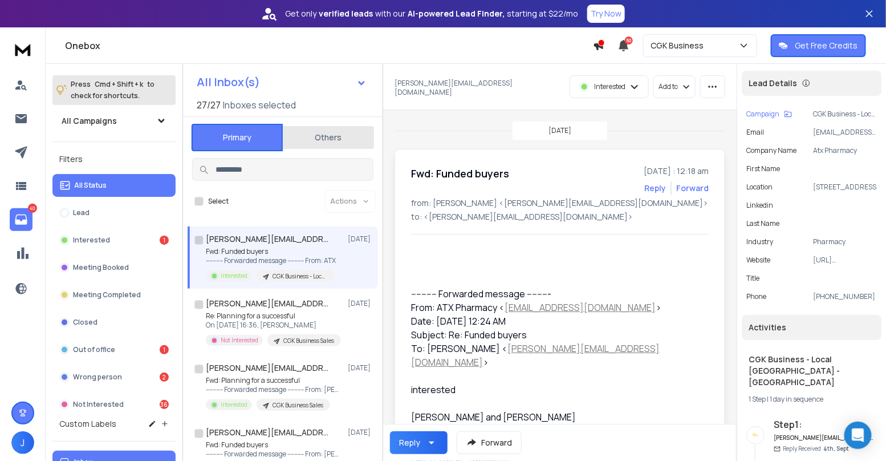
click at [632, 124] on div "[DATE]" at bounding box center [560, 130] width 331 height 18
click at [19, 121] on icon at bounding box center [20, 118] width 11 height 9
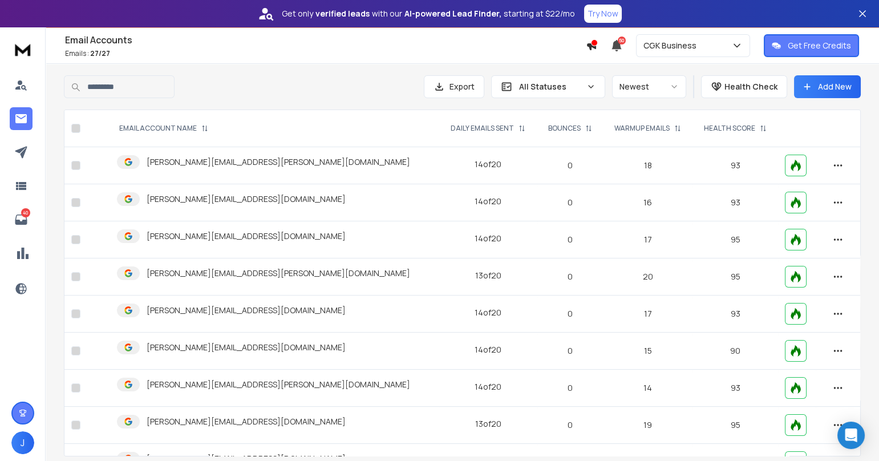
click at [276, 70] on div "Export All Statuses Newest Health Check Add New EMAIL ACCOUNT NAME DAILY EMAILS…" at bounding box center [462, 266] width 833 height 404
click at [306, 95] on div at bounding box center [240, 86] width 353 height 23
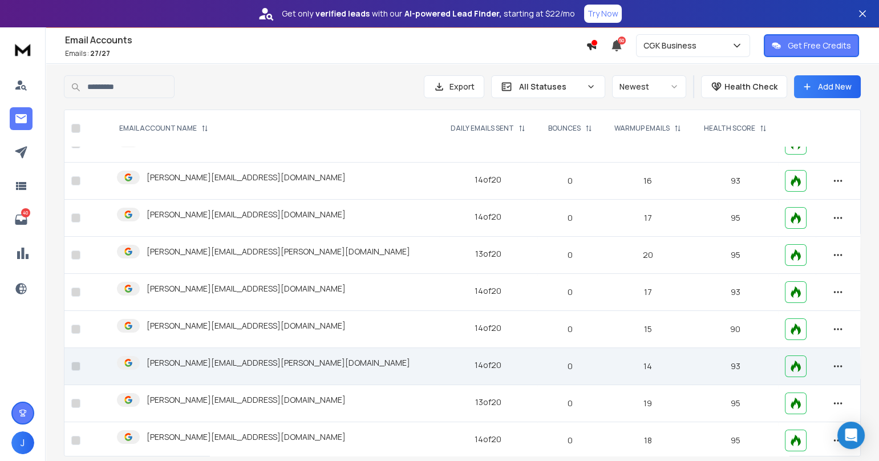
scroll to position [78, 0]
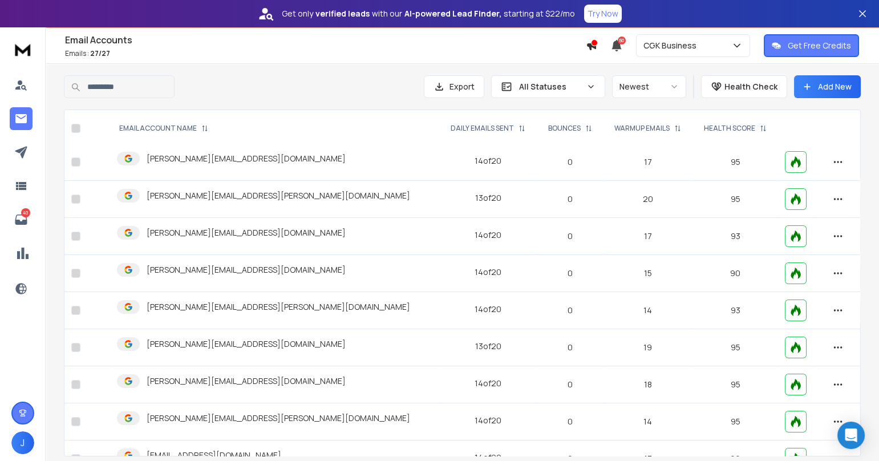
click at [304, 97] on div at bounding box center [240, 86] width 353 height 23
click at [303, 92] on div at bounding box center [240, 86] width 353 height 23
